Goal: Communication & Community: Answer question/provide support

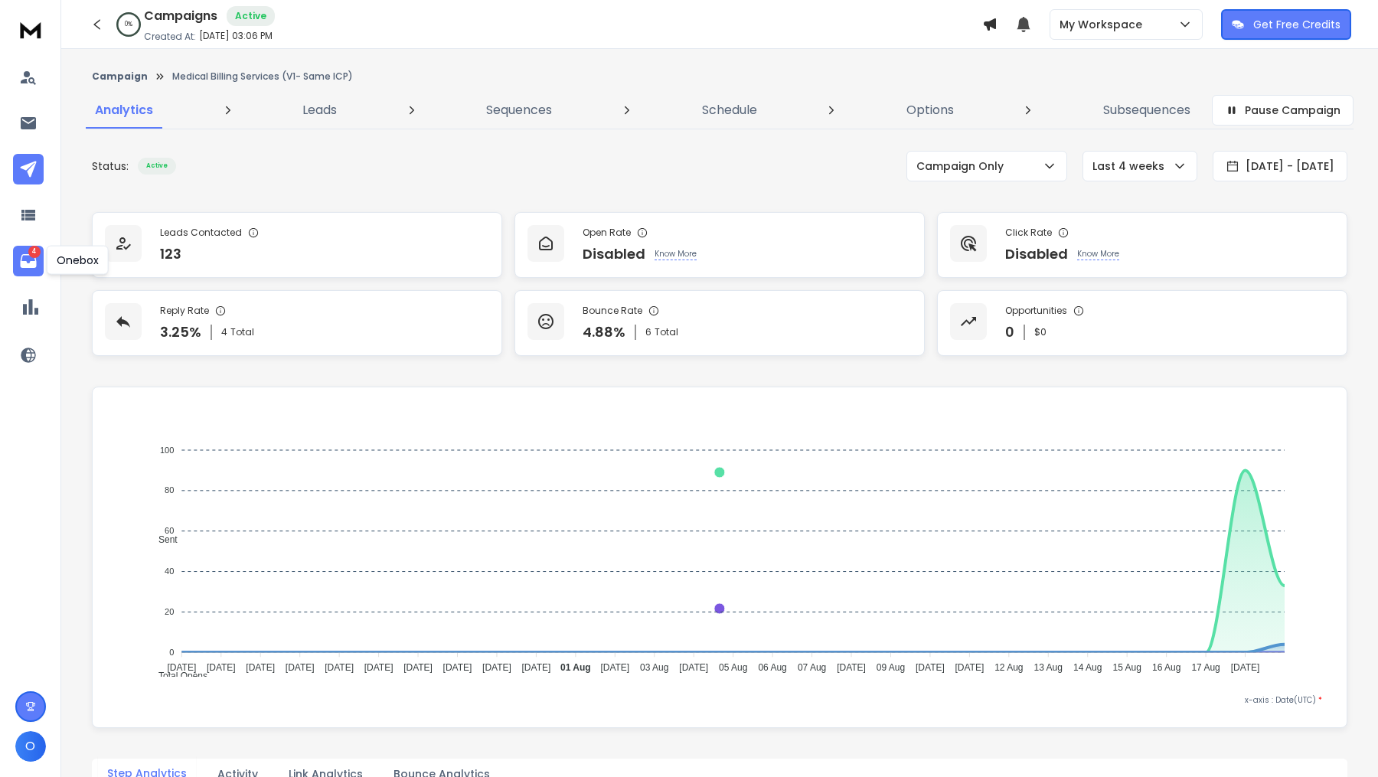
click at [33, 252] on p "4" at bounding box center [34, 252] width 12 height 12
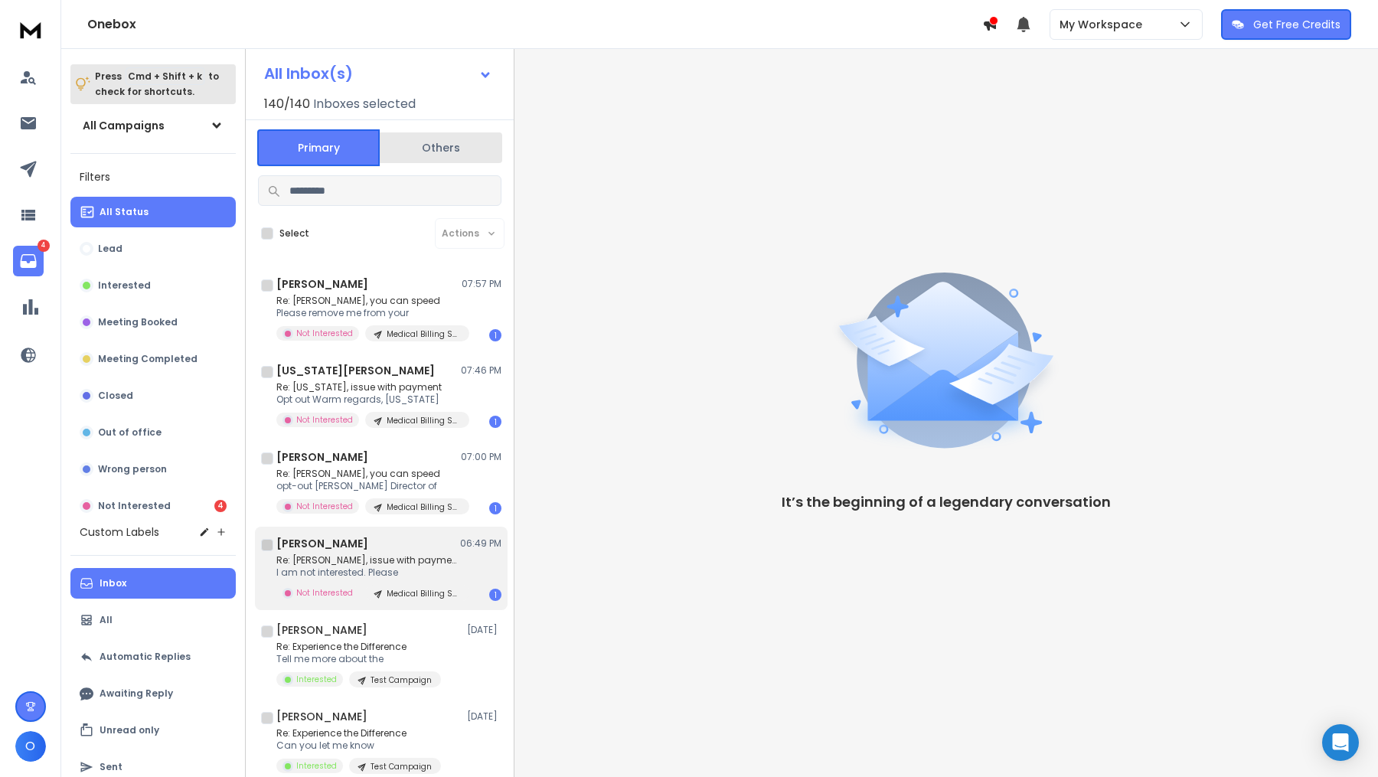
click at [372, 550] on div "[PERSON_NAME] 06:49 PM" at bounding box center [388, 543] width 225 height 15
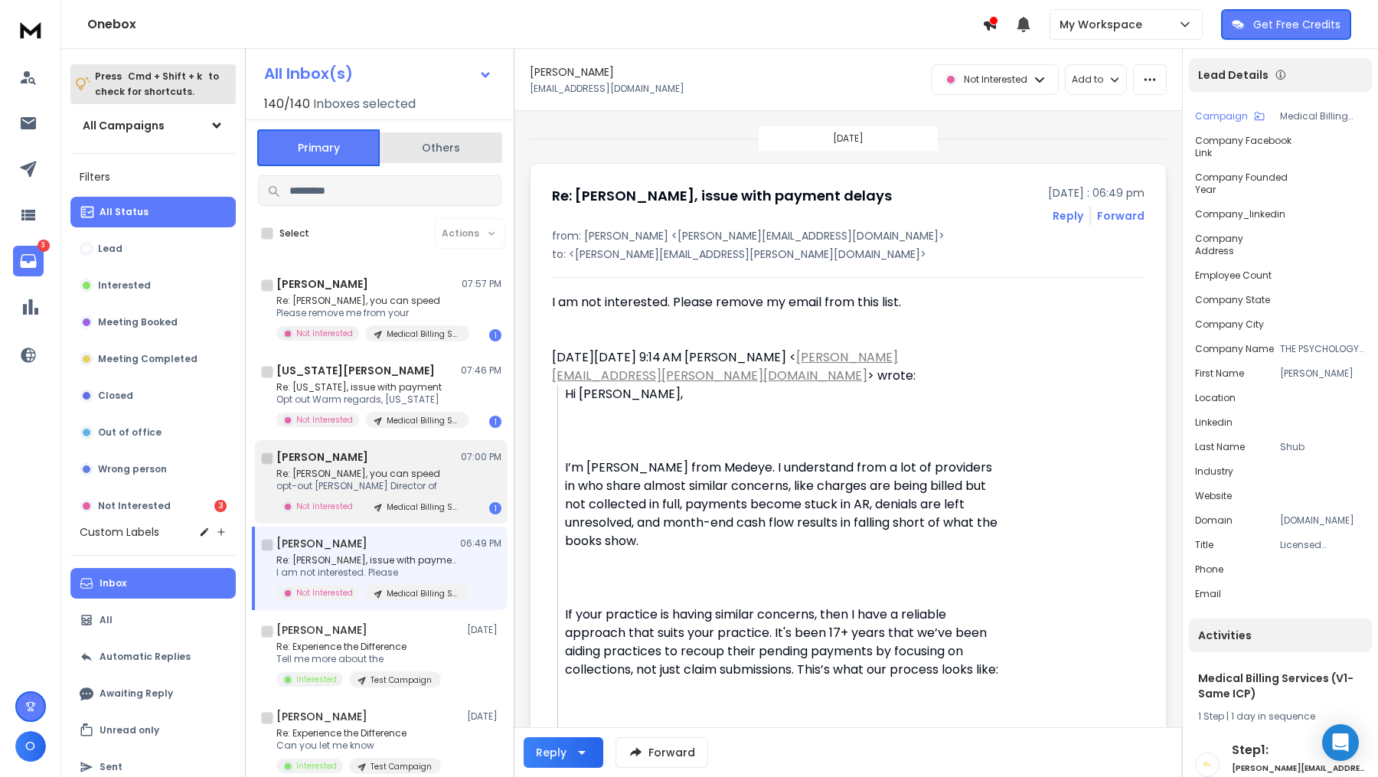
click at [365, 476] on p "Re: [PERSON_NAME], you can speed" at bounding box center [368, 474] width 184 height 12
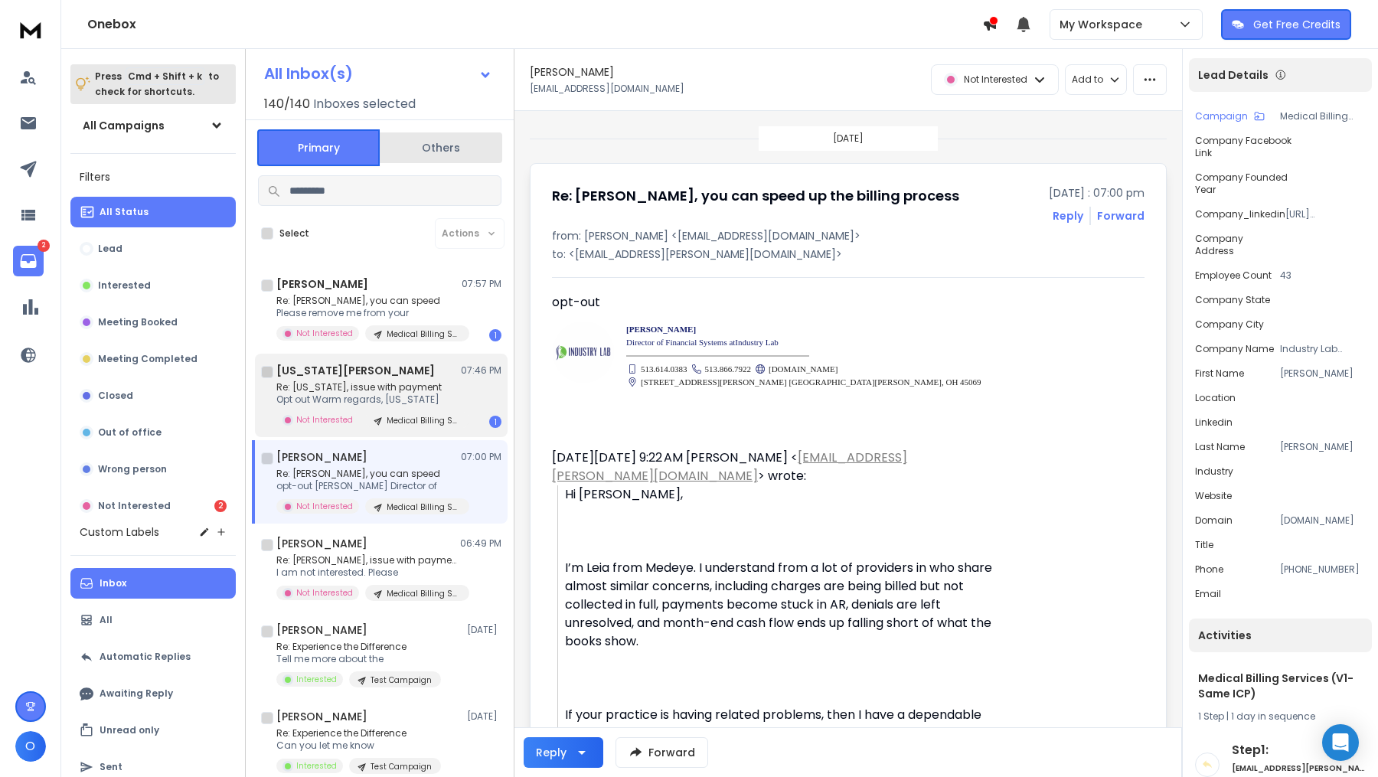
click at [355, 391] on p "Re: [US_STATE], issue with payment" at bounding box center [368, 387] width 184 height 12
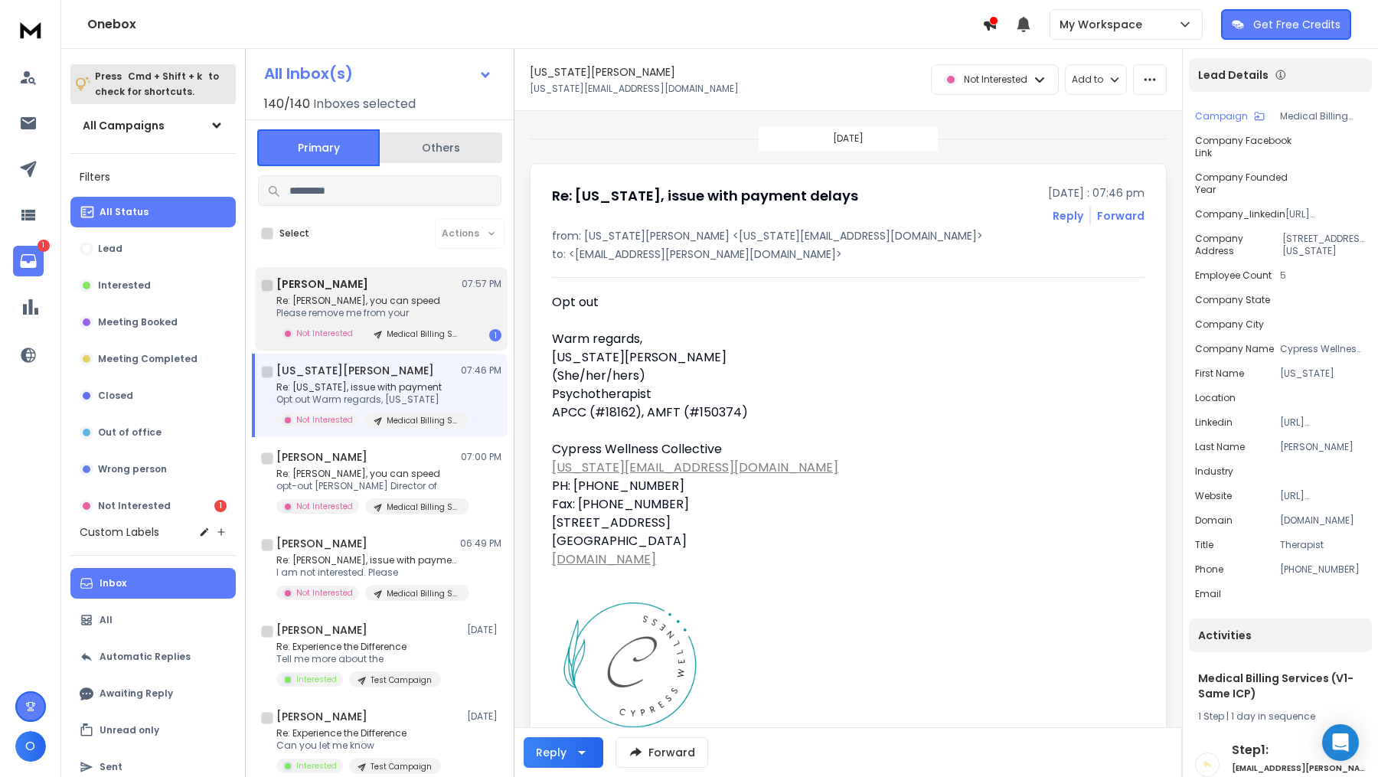
click at [356, 302] on p "Re: [PERSON_NAME], you can speed" at bounding box center [368, 301] width 184 height 12
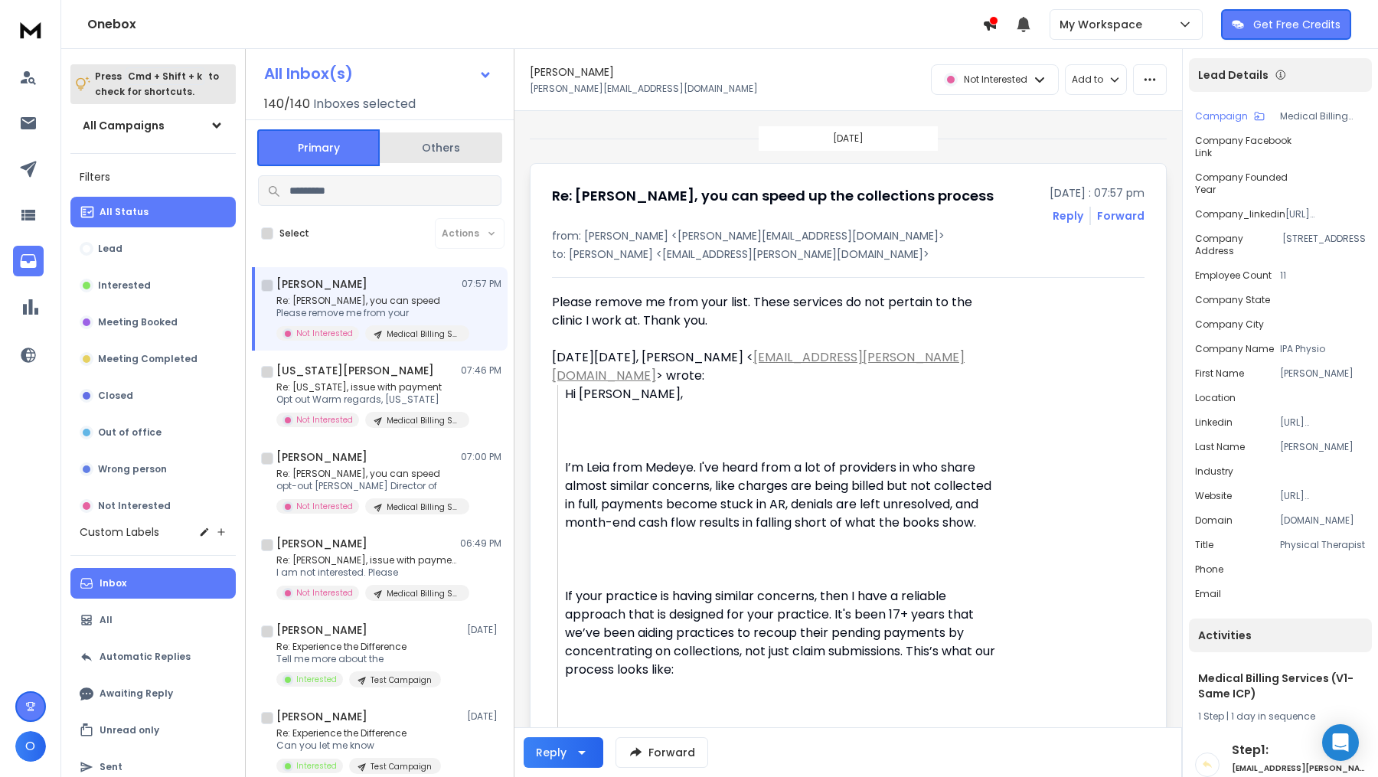
click at [129, 209] on p "All Status" at bounding box center [123, 212] width 49 height 12
click at [119, 249] on button "Lead" at bounding box center [152, 248] width 165 height 31
